Goal: Information Seeking & Learning: Check status

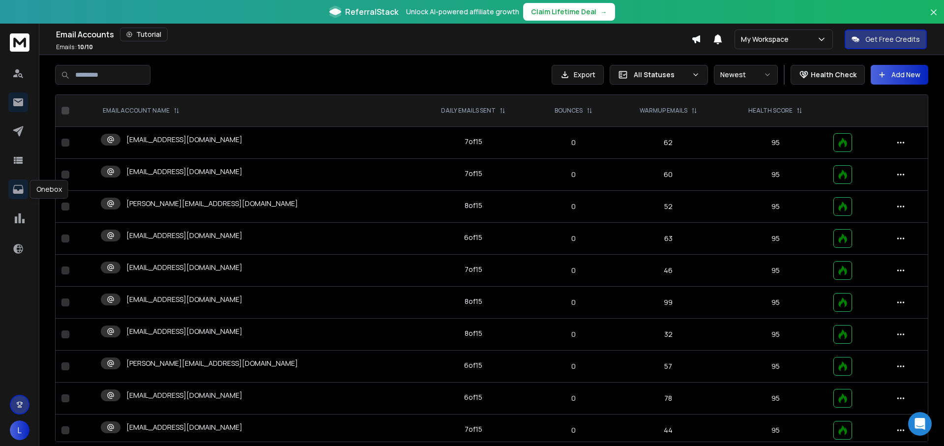
click at [18, 186] on icon at bounding box center [18, 189] width 12 height 12
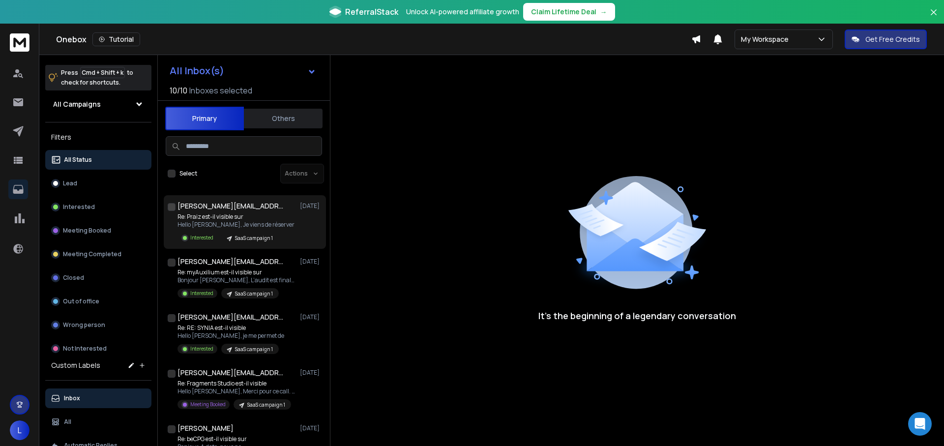
click at [251, 213] on p "Re: Praiz est-il visible sur" at bounding box center [235, 217] width 117 height 8
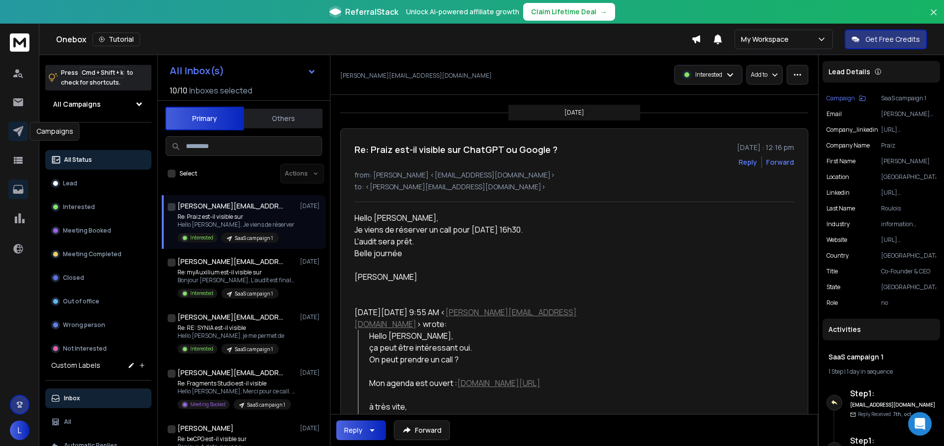
click at [25, 134] on link at bounding box center [18, 131] width 20 height 20
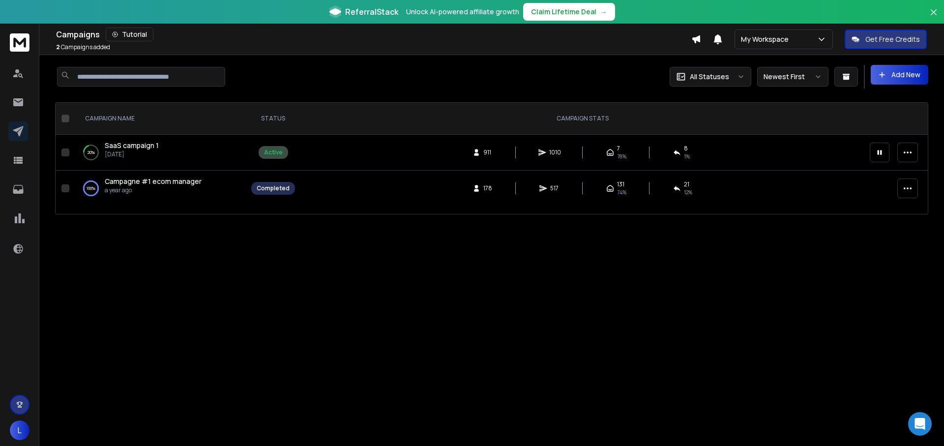
click at [165, 148] on div "20 % SaaS campaign 1 [DATE]" at bounding box center [159, 153] width 152 height 24
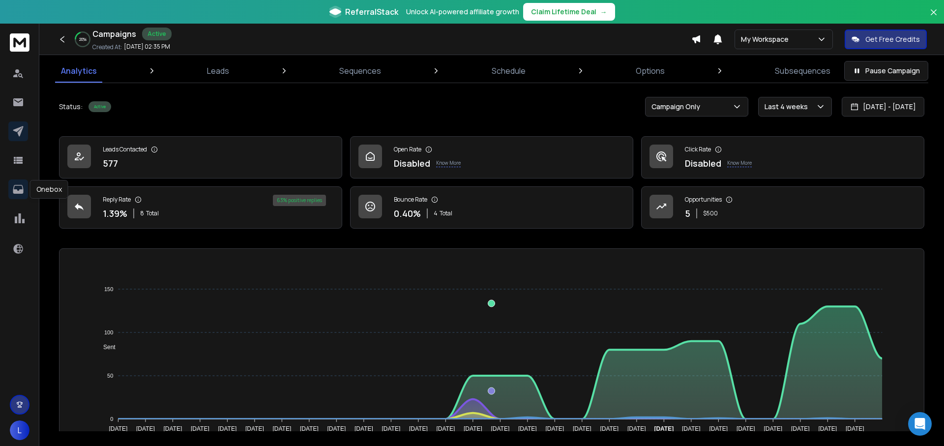
click at [26, 187] on link at bounding box center [18, 189] width 20 height 20
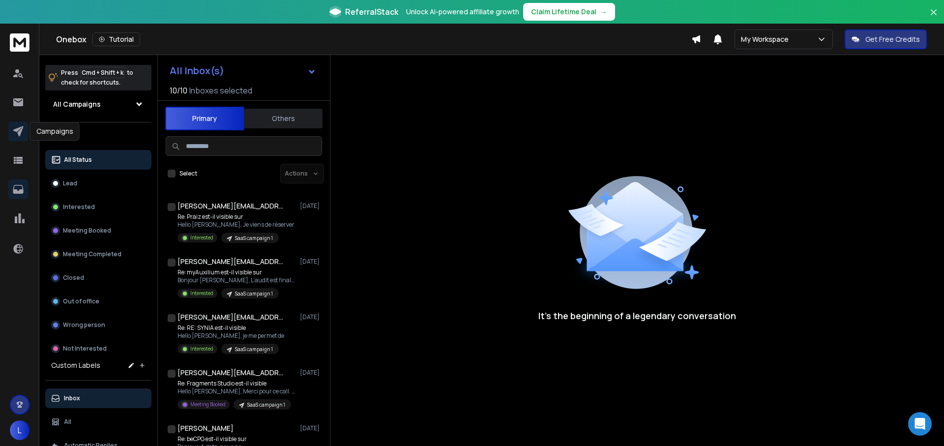
click at [21, 130] on icon at bounding box center [18, 131] width 10 height 10
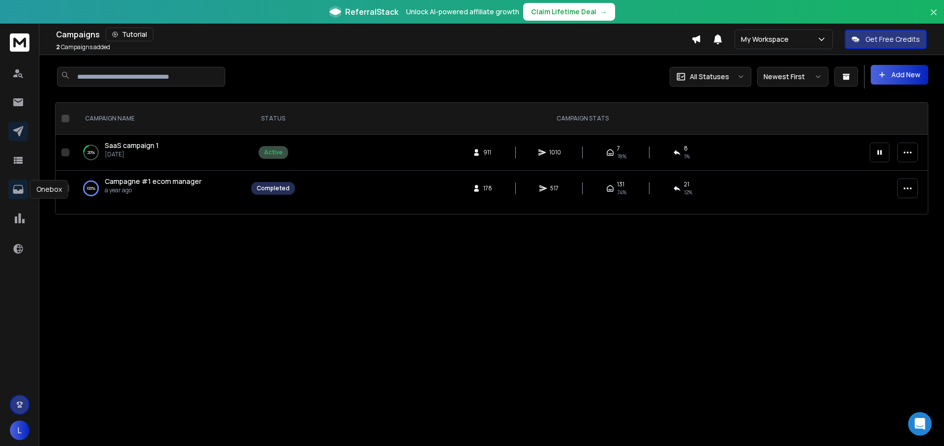
click at [11, 189] on link at bounding box center [18, 189] width 20 height 20
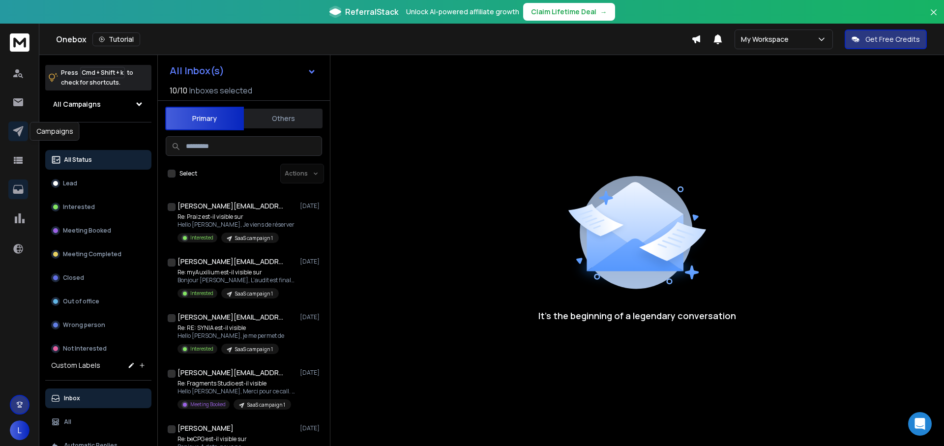
click at [21, 124] on link at bounding box center [18, 131] width 20 height 20
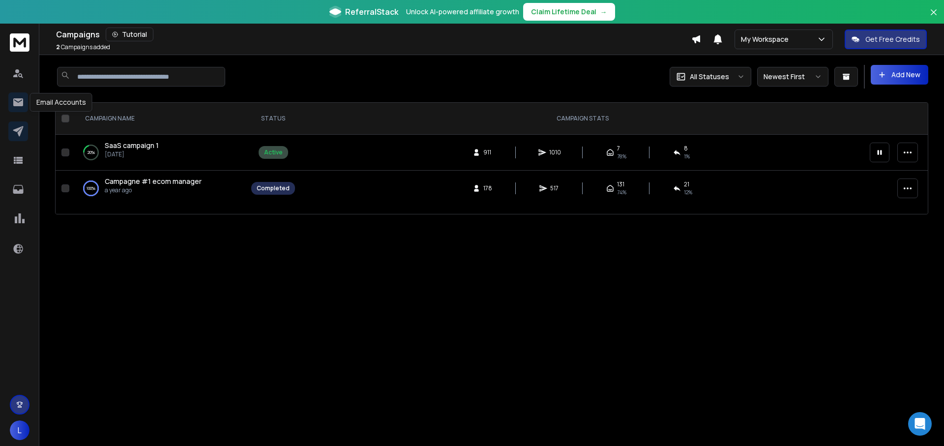
click at [18, 101] on icon at bounding box center [18, 102] width 10 height 8
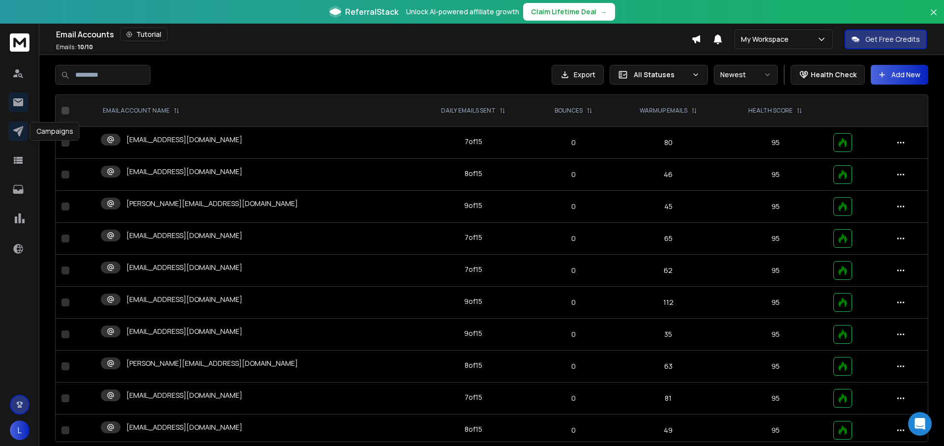
click at [23, 134] on icon at bounding box center [18, 131] width 12 height 12
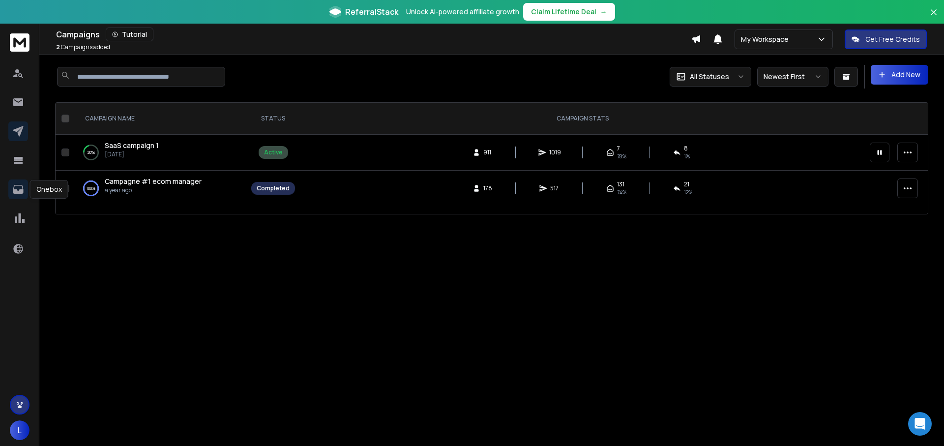
click at [24, 192] on link at bounding box center [18, 189] width 20 height 20
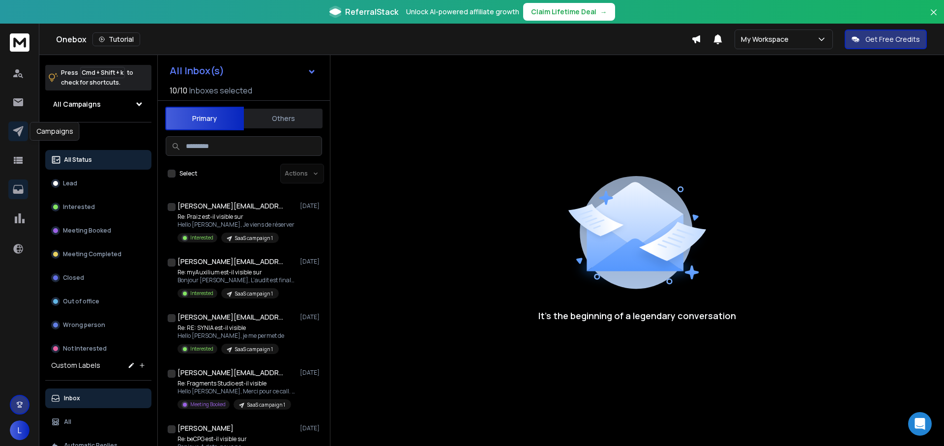
click at [12, 122] on link at bounding box center [18, 131] width 20 height 20
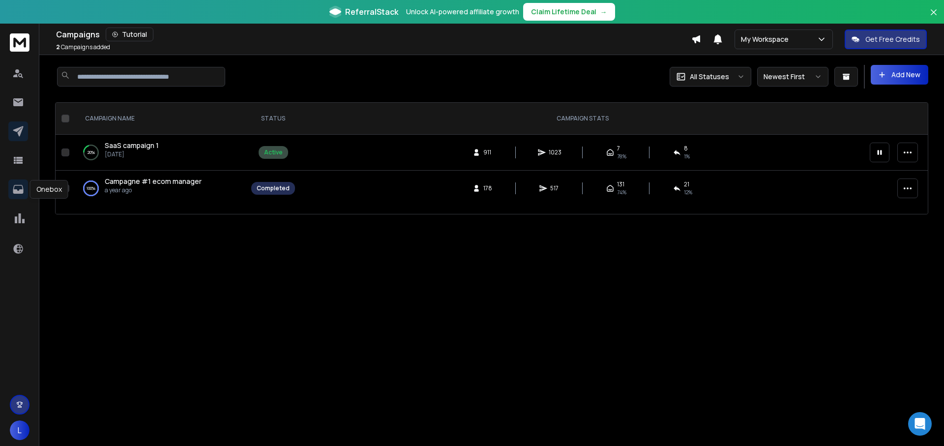
click at [23, 181] on link at bounding box center [18, 189] width 20 height 20
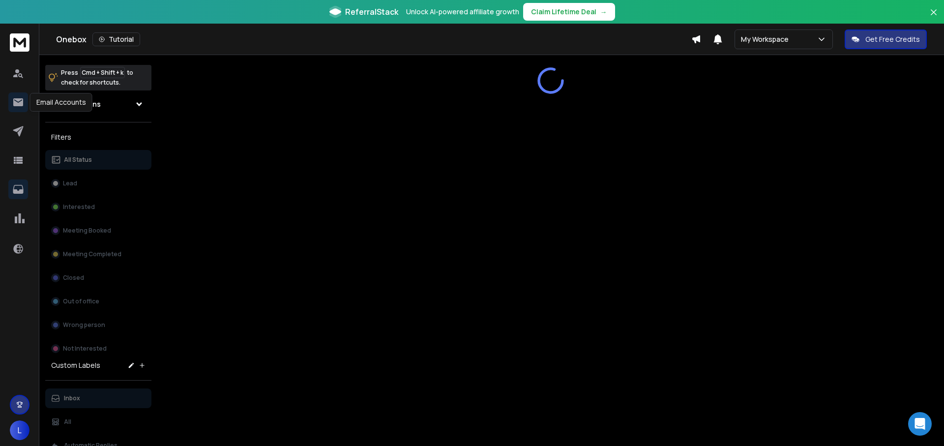
click at [15, 109] on link at bounding box center [18, 102] width 20 height 20
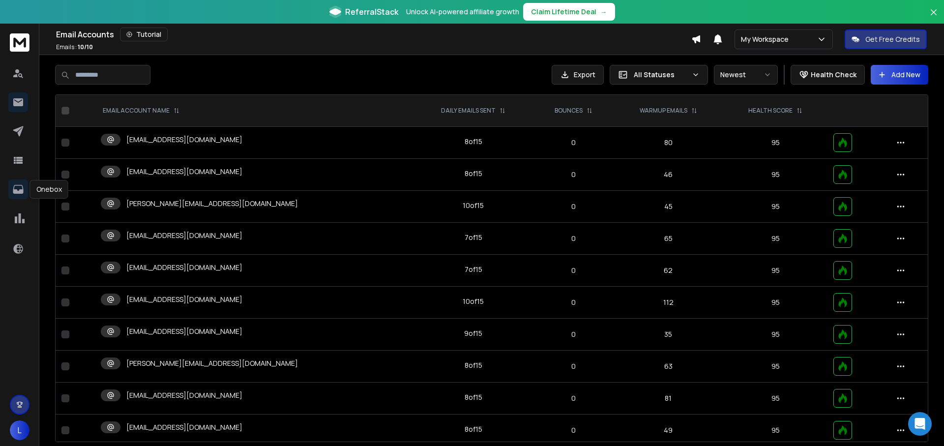
click at [21, 189] on icon at bounding box center [18, 189] width 12 height 12
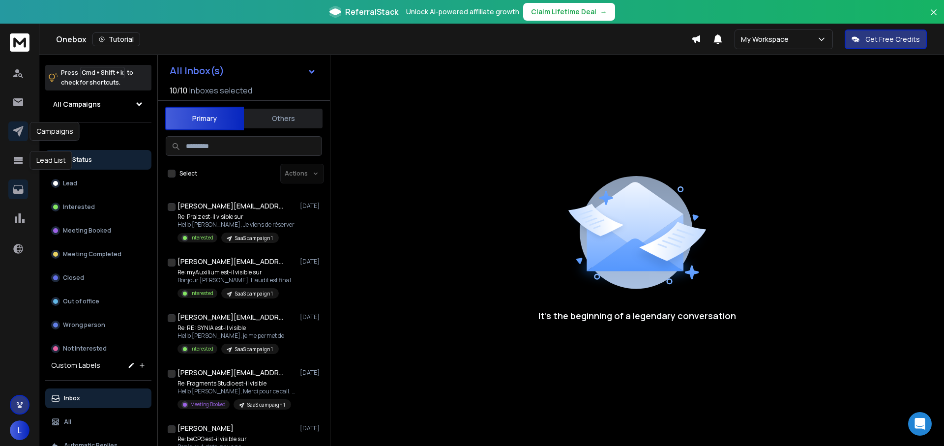
click at [16, 131] on icon at bounding box center [18, 131] width 10 height 10
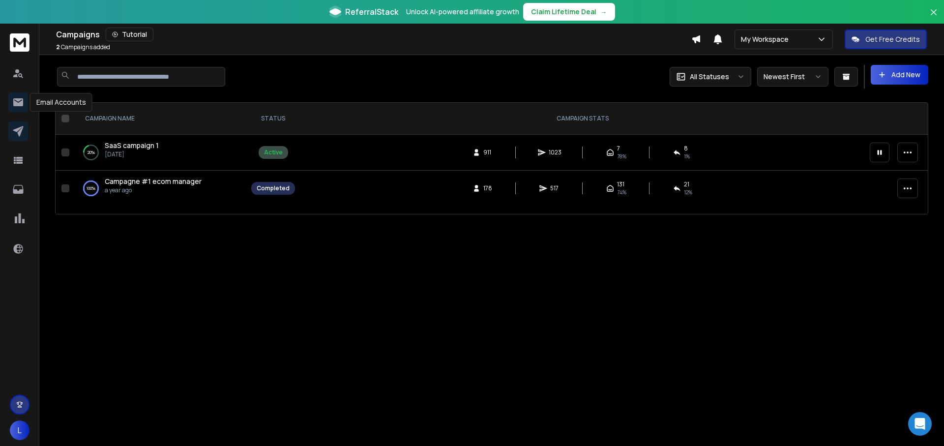
click at [16, 102] on icon at bounding box center [18, 102] width 10 height 8
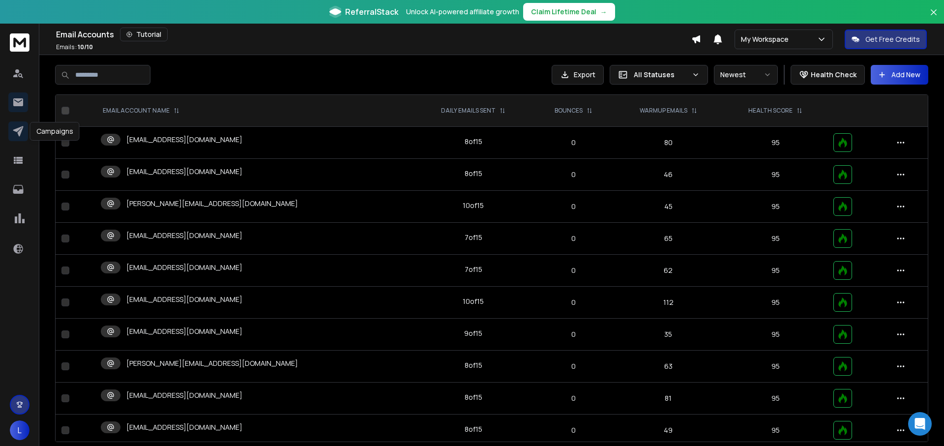
click at [16, 127] on icon at bounding box center [18, 131] width 12 height 12
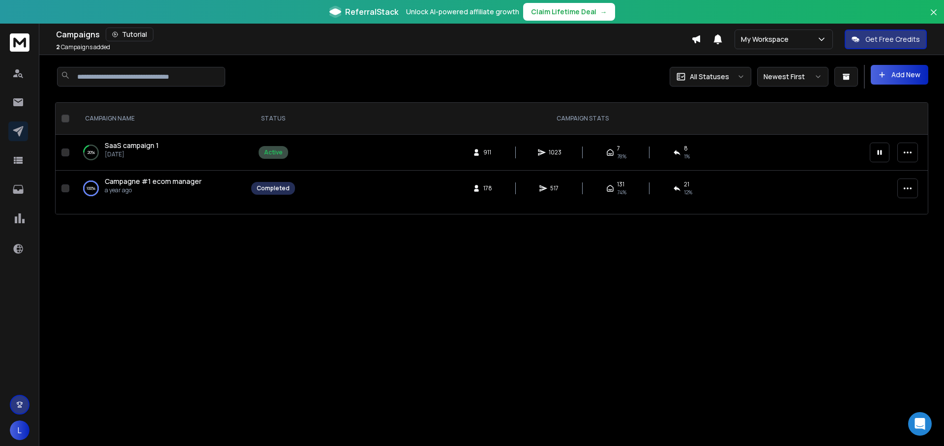
click at [172, 146] on div "20 % SaaS campaign 1 [DATE]" at bounding box center [159, 153] width 152 height 24
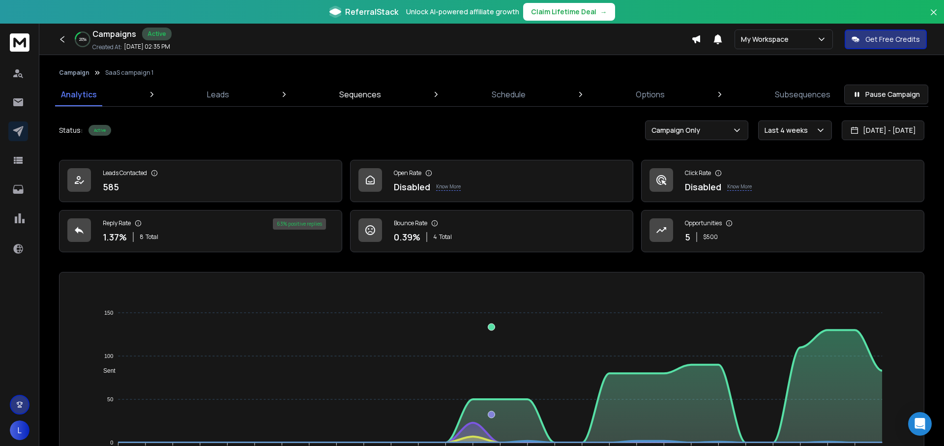
click at [370, 87] on link "Sequences" at bounding box center [360, 95] width 54 height 24
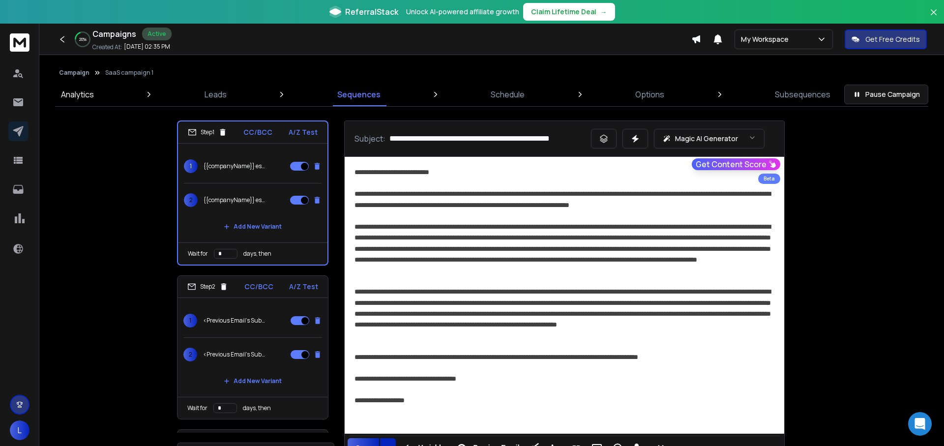
click at [93, 92] on p "Analytics" at bounding box center [77, 94] width 33 height 12
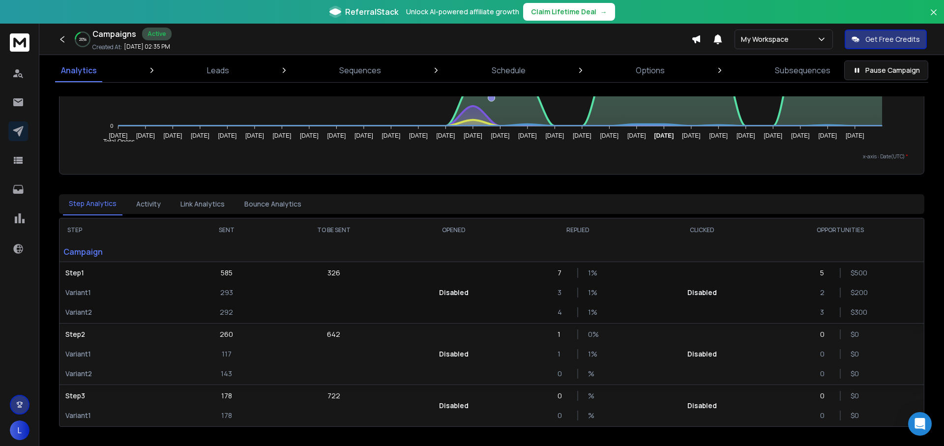
scroll to position [24, 0]
drag, startPoint x: 322, startPoint y: 271, endPoint x: 358, endPoint y: 271, distance: 35.9
click at [358, 271] on div "326" at bounding box center [333, 273] width 119 height 10
click at [359, 273] on div "326" at bounding box center [333, 273] width 119 height 10
drag, startPoint x: 316, startPoint y: 336, endPoint x: 359, endPoint y: 336, distance: 43.8
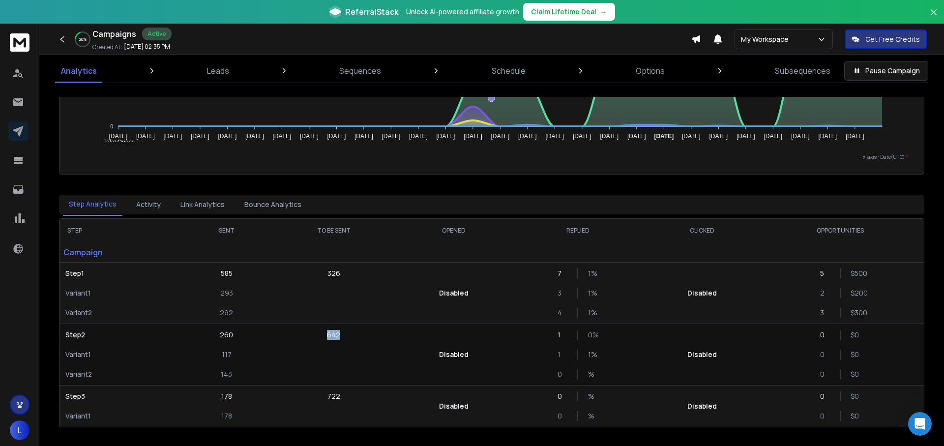
click at [359, 336] on div "642" at bounding box center [333, 335] width 119 height 10
click at [375, 340] on td "642" at bounding box center [333, 354] width 131 height 61
